Goal: Task Accomplishment & Management: Use online tool/utility

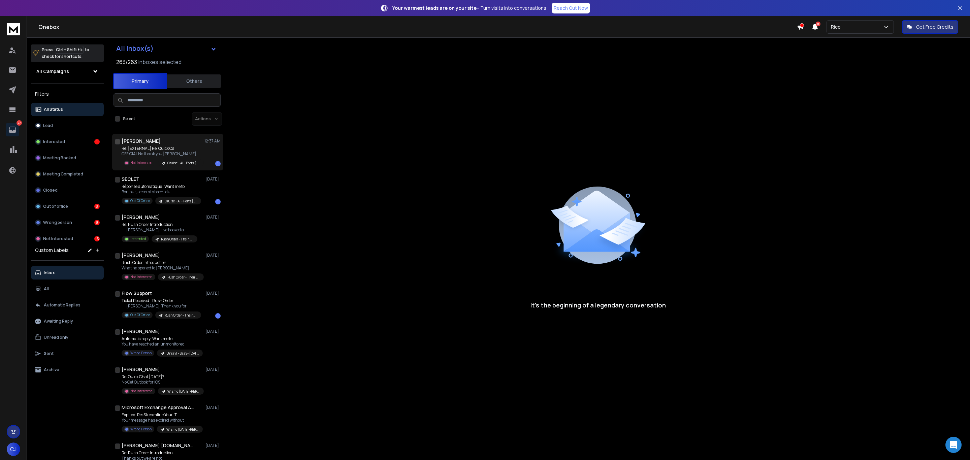
click at [166, 140] on div "Jeff Bazelmans 12:37 AM" at bounding box center [171, 141] width 99 height 7
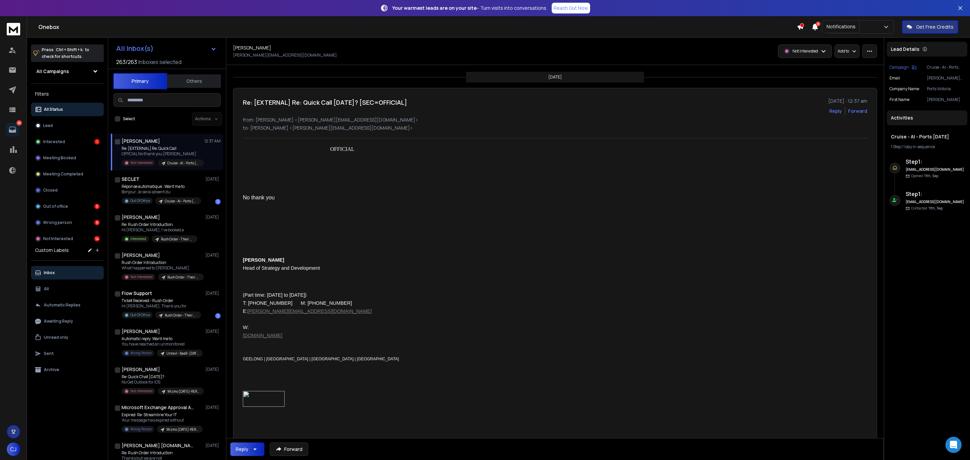
click at [818, 28] on icon at bounding box center [814, 27] width 7 height 7
click at [870, 26] on div "Rico" at bounding box center [860, 27] width 59 height 7
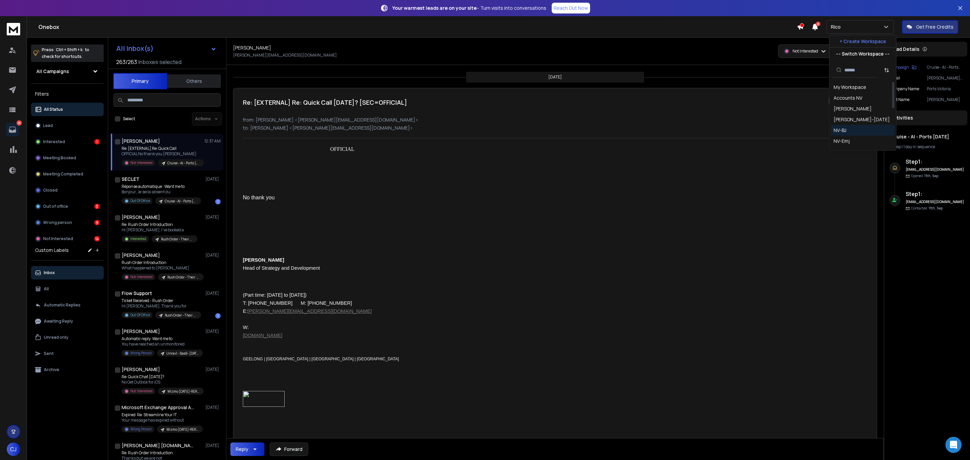
click at [849, 127] on div "NV-BJ" at bounding box center [863, 130] width 64 height 11
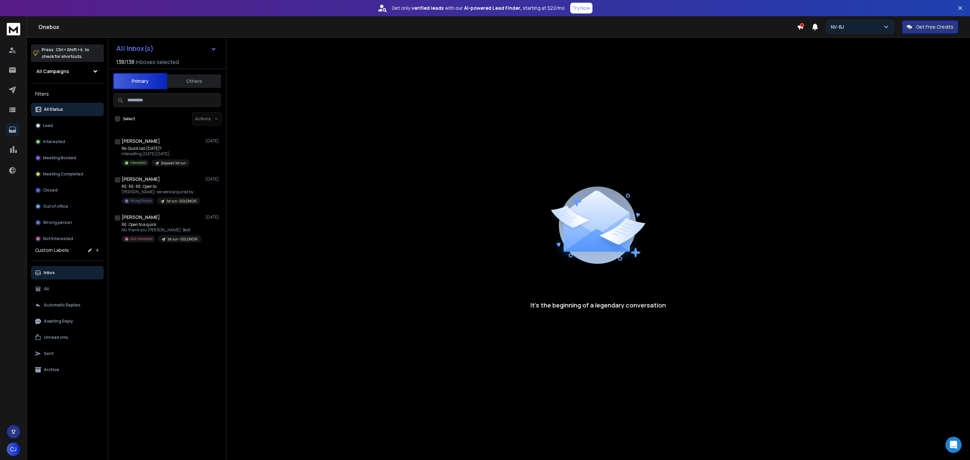
click at [862, 31] on button "NV-BJ" at bounding box center [859, 26] width 67 height 13
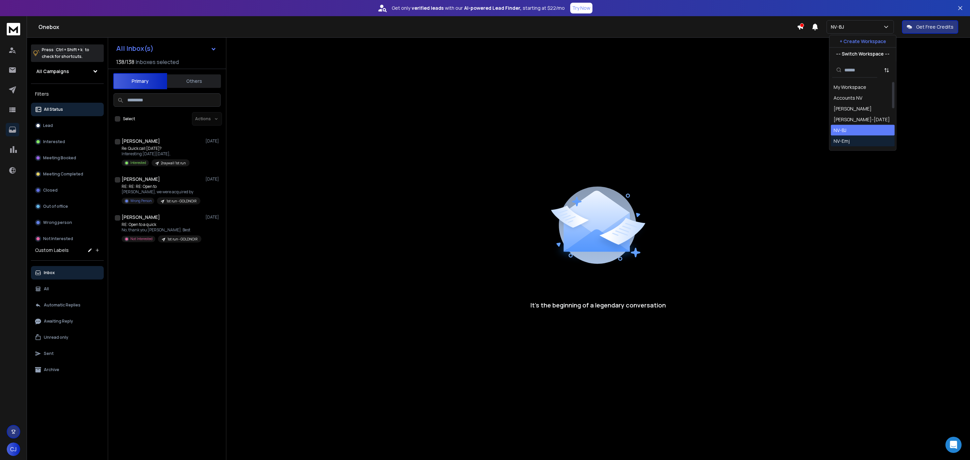
click at [849, 142] on div "NV-Emj" at bounding box center [841, 141] width 16 height 7
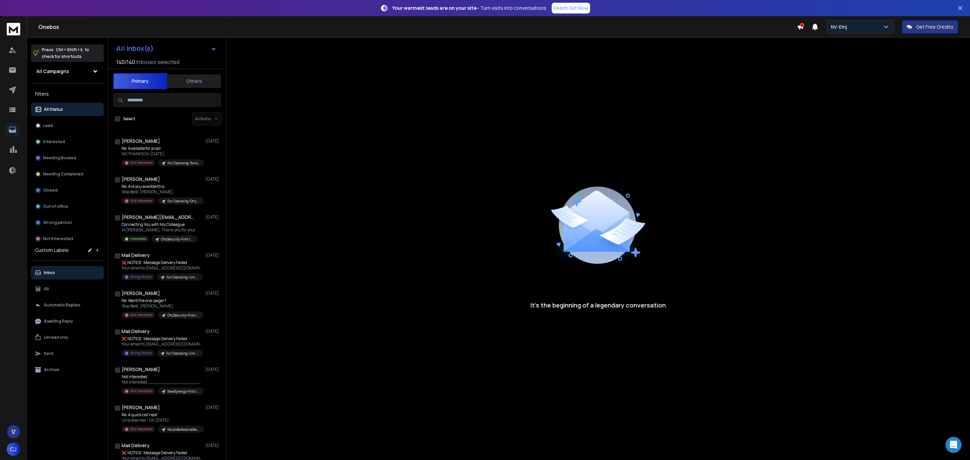
click at [862, 29] on div "NV-Emj" at bounding box center [860, 27] width 59 height 7
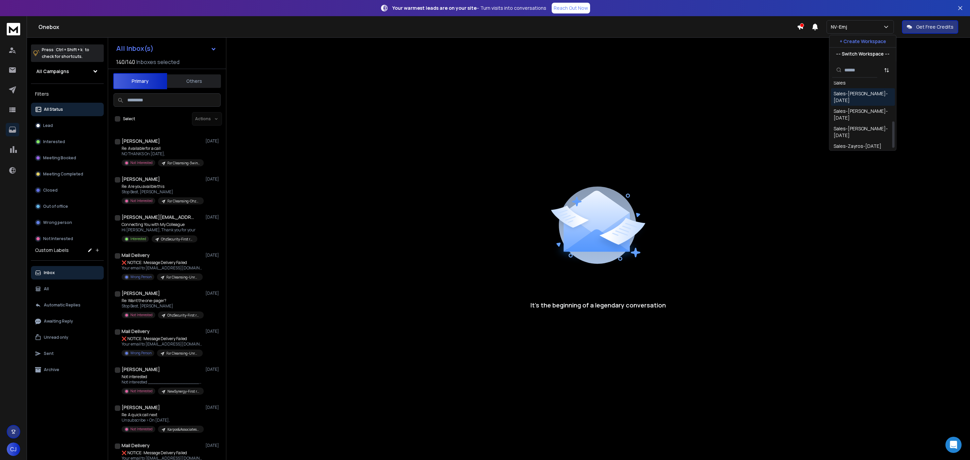
scroll to position [51, 0]
click at [857, 101] on div "NV-[PERSON_NAME]" at bounding box center [863, 101] width 64 height 11
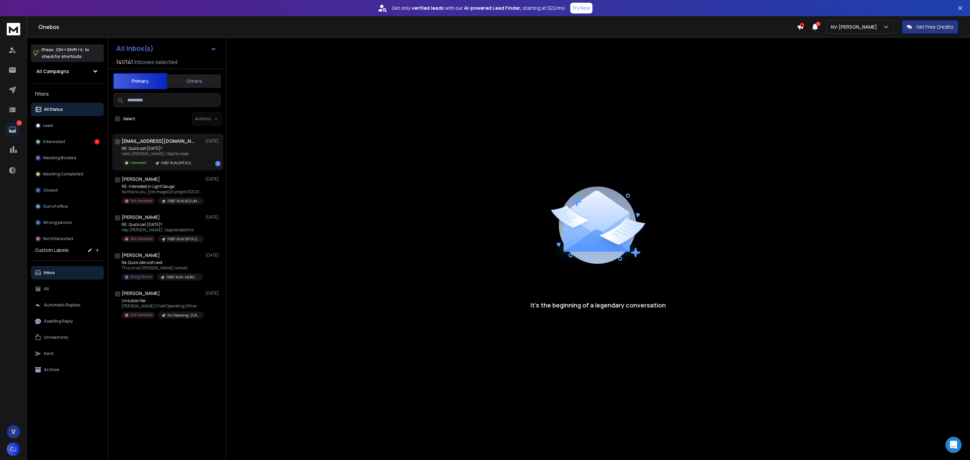
click at [161, 148] on p "RE: Quick call next Monday?" at bounding box center [160, 148] width 76 height 5
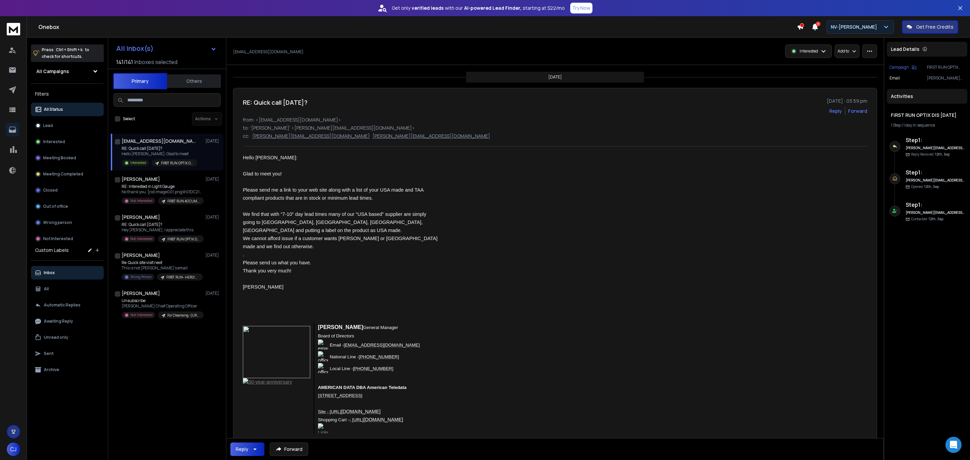
click at [850, 26] on p "NV-[PERSON_NAME]" at bounding box center [855, 27] width 49 height 7
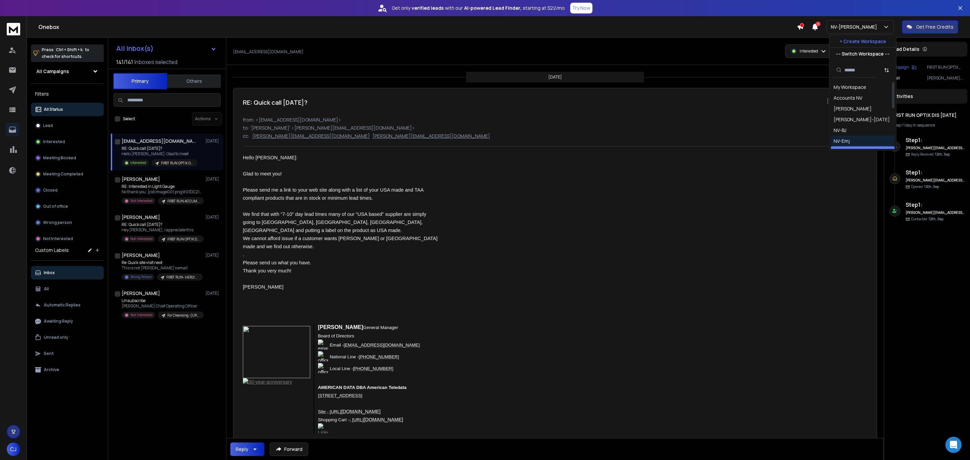
click at [855, 141] on div "NV-Emj" at bounding box center [863, 141] width 64 height 11
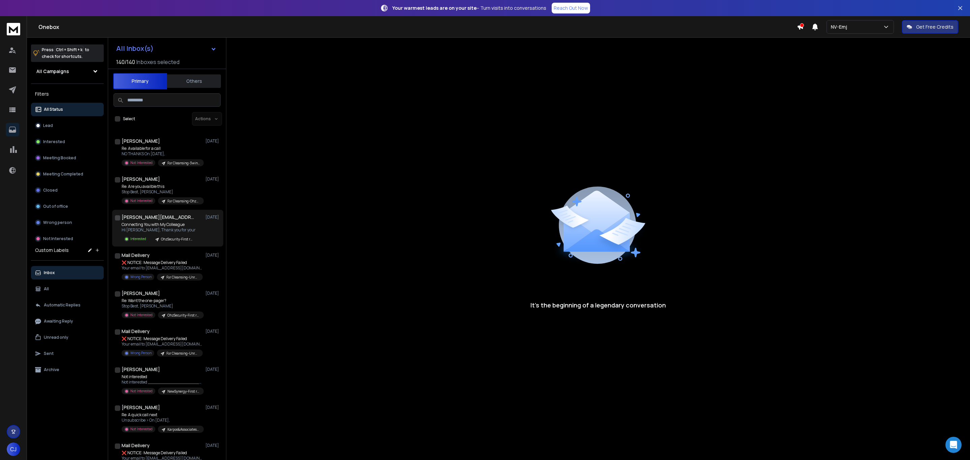
click at [163, 218] on h1 "[PERSON_NAME][EMAIL_ADDRESS][DOMAIN_NAME]" at bounding box center [159, 217] width 74 height 7
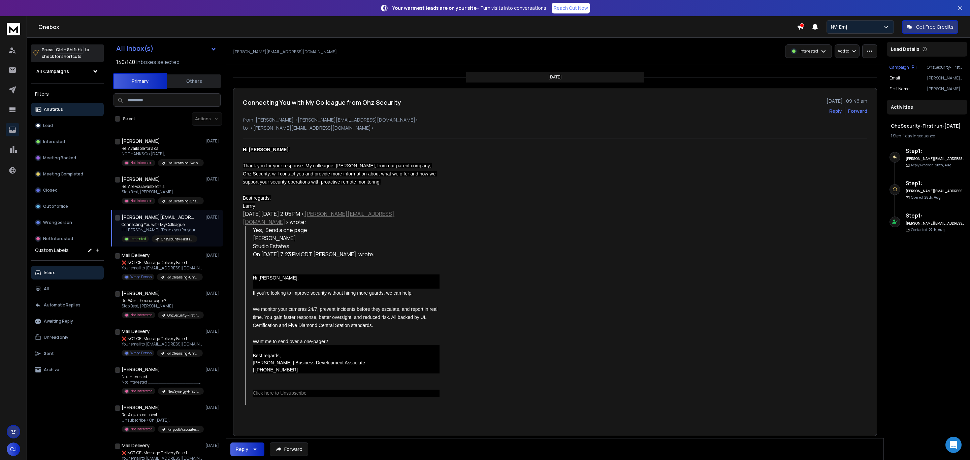
click at [844, 26] on p "NV-Emj" at bounding box center [840, 27] width 19 height 7
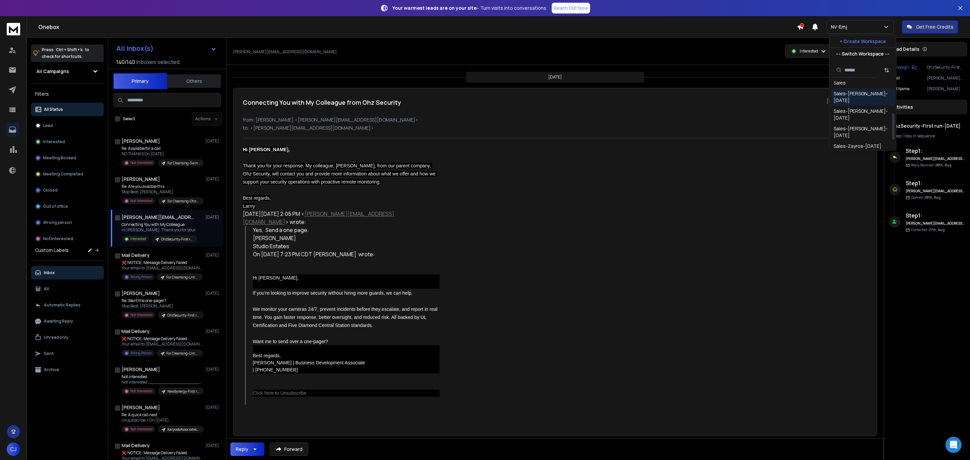
scroll to position [51, 0]
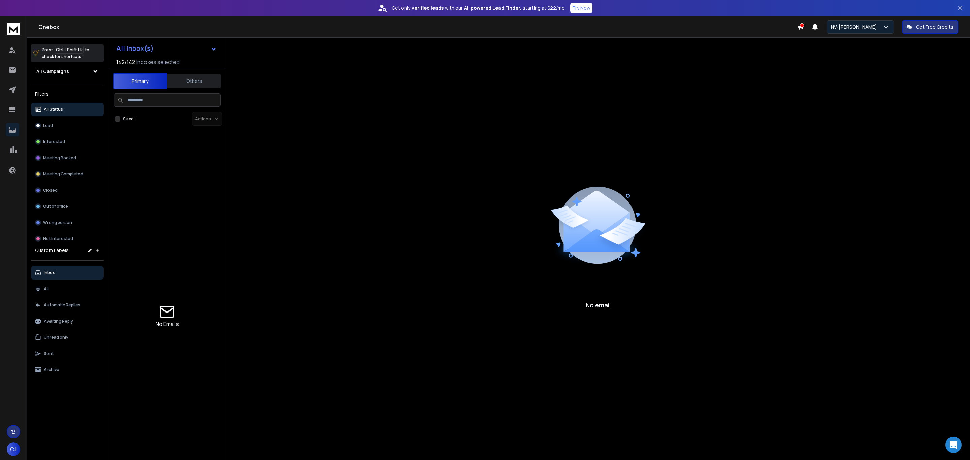
click at [849, 27] on p "NV-[PERSON_NAME]" at bounding box center [855, 27] width 49 height 7
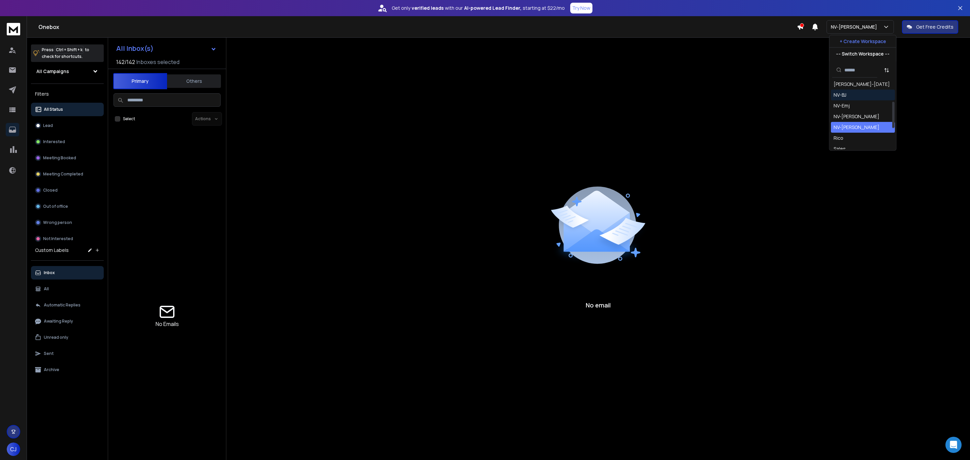
scroll to position [51, 0]
click at [857, 123] on div "Rico" at bounding box center [863, 122] width 64 height 11
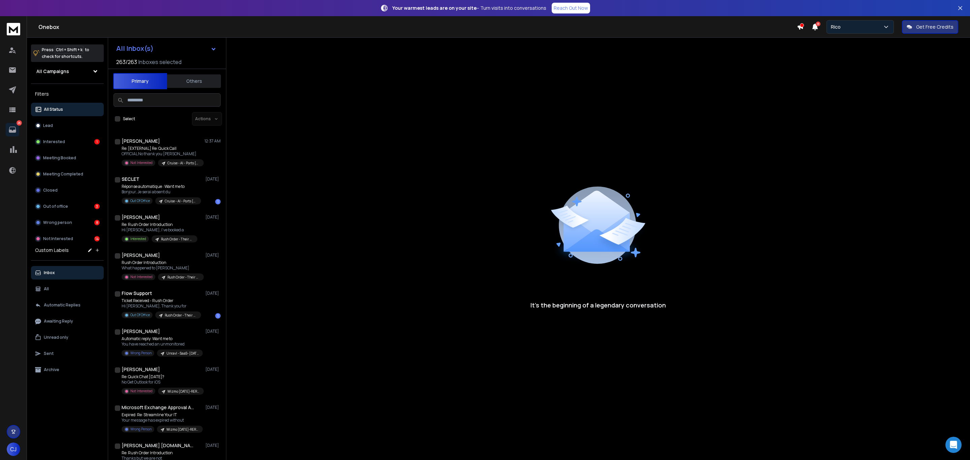
click at [862, 29] on div "Rico" at bounding box center [860, 27] width 59 height 7
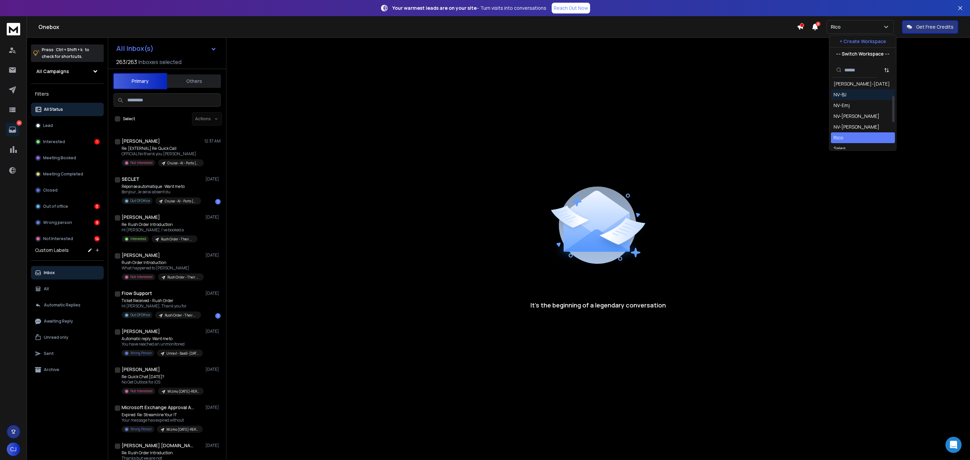
scroll to position [51, 0]
click at [857, 101] on div "NV-[PERSON_NAME]" at bounding box center [863, 101] width 64 height 11
